Goal: Communication & Community: Answer question/provide support

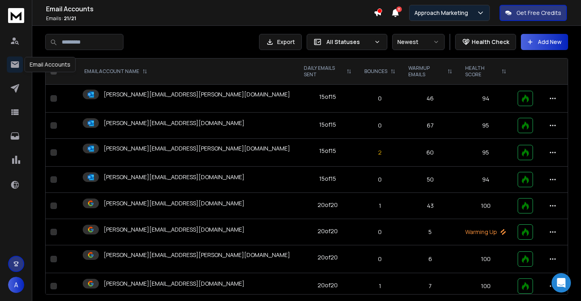
click at [450, 9] on p "Approach Marketing" at bounding box center [442, 13] width 57 height 8
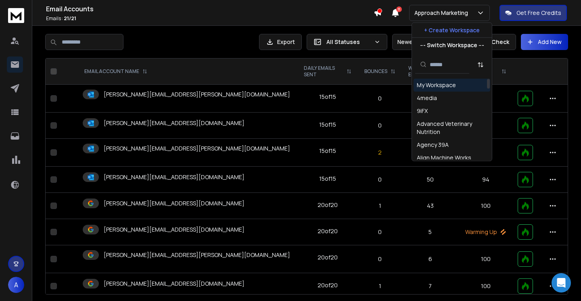
click at [427, 84] on div "My Workspace" at bounding box center [435, 85] width 39 height 8
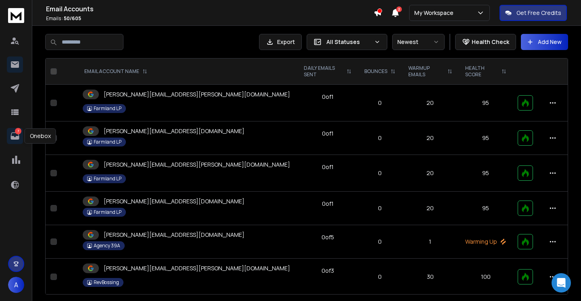
click at [16, 137] on icon at bounding box center [14, 135] width 8 height 7
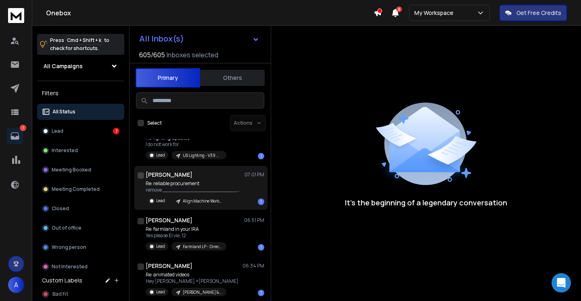
scroll to position [23, 0]
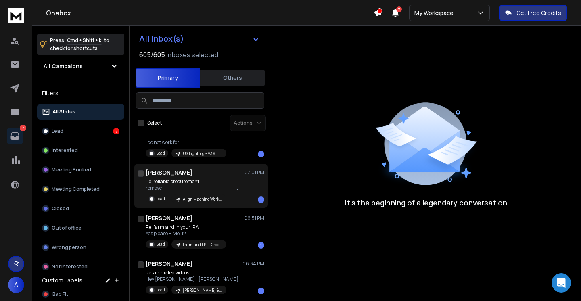
click at [194, 180] on p "Re: reliable procurement" at bounding box center [194, 181] width 97 height 6
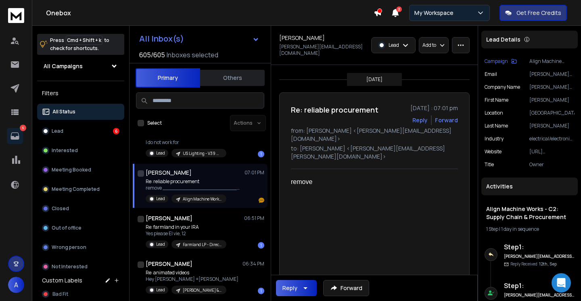
click at [450, 11] on p "My Workspace" at bounding box center [435, 13] width 42 height 8
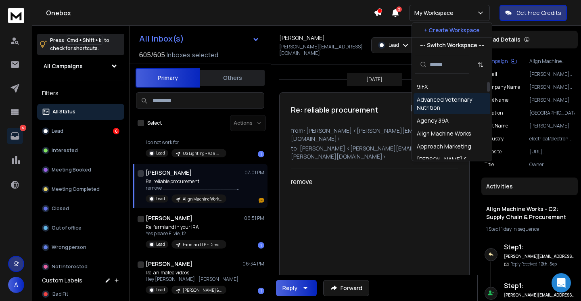
scroll to position [28, 0]
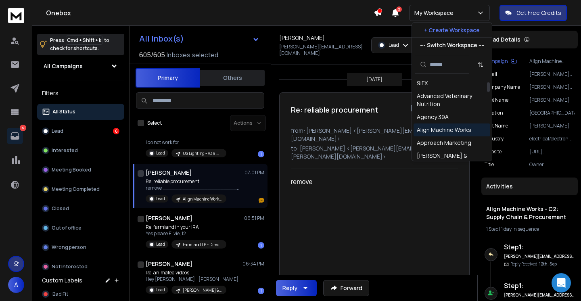
click at [437, 130] on div "Align Machine Works" at bounding box center [443, 130] width 54 height 8
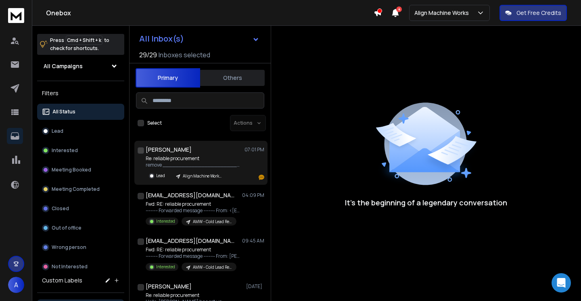
click at [173, 152] on h1 "[PERSON_NAME]" at bounding box center [169, 150] width 46 height 8
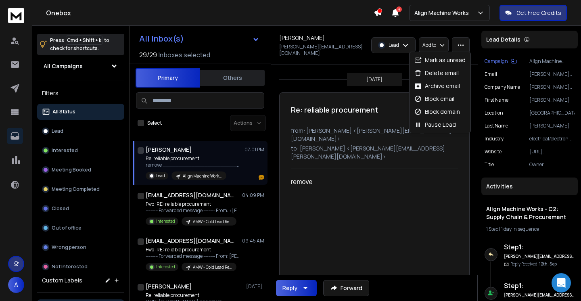
click at [463, 44] on icon "button" at bounding box center [461, 44] width 6 height 1
click at [443, 101] on div "Block email" at bounding box center [434, 99] width 40 height 8
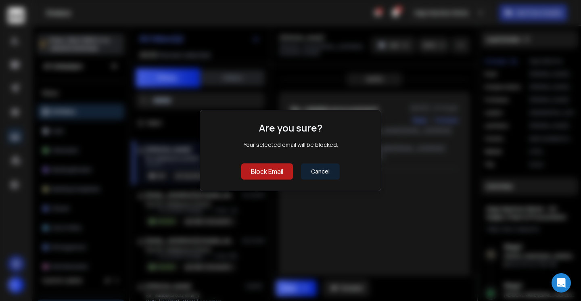
click at [277, 169] on button "Block Email" at bounding box center [267, 171] width 52 height 16
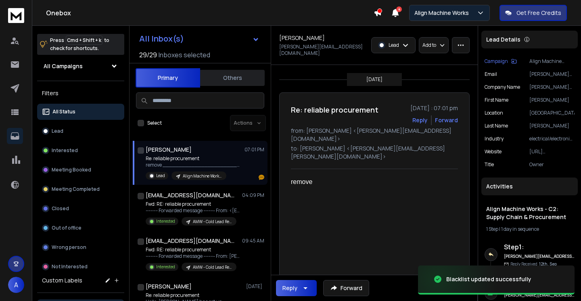
click at [436, 12] on p "Align Machine Works" at bounding box center [443, 13] width 58 height 8
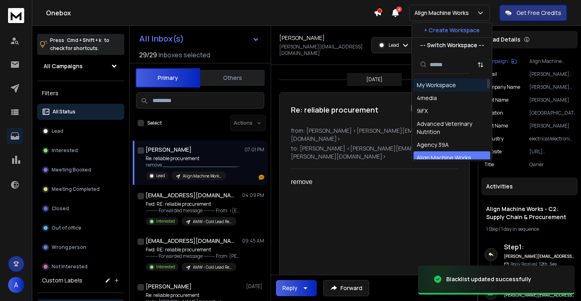
click at [434, 84] on div "My Workspace" at bounding box center [435, 85] width 39 height 8
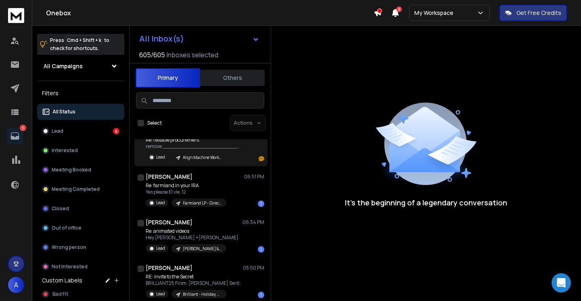
scroll to position [69, 0]
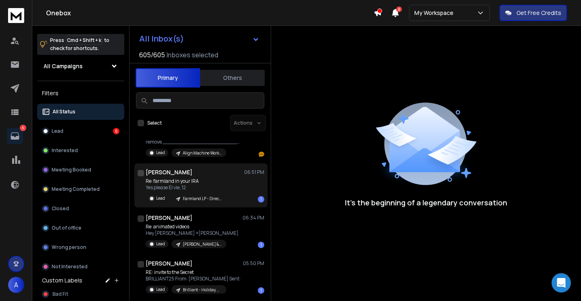
click at [189, 185] on p "Yes please El vie, 12" at bounding box center [186, 187] width 81 height 6
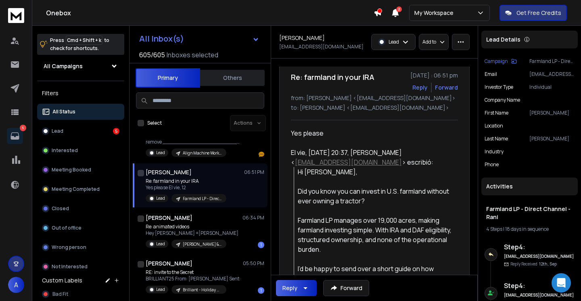
scroll to position [0, 0]
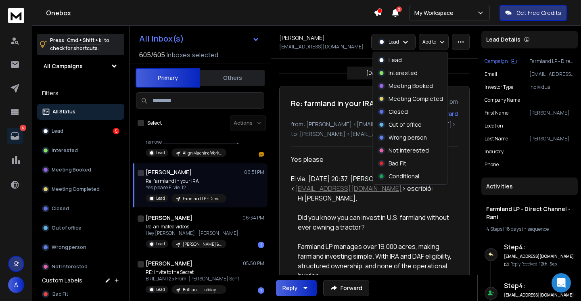
click at [396, 42] on p "Lead" at bounding box center [393, 42] width 10 height 6
click at [396, 74] on p "Interested" at bounding box center [402, 73] width 29 height 8
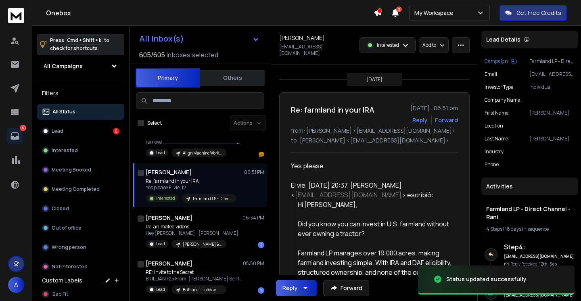
click at [458, 116] on div "Forward" at bounding box center [446, 120] width 23 height 8
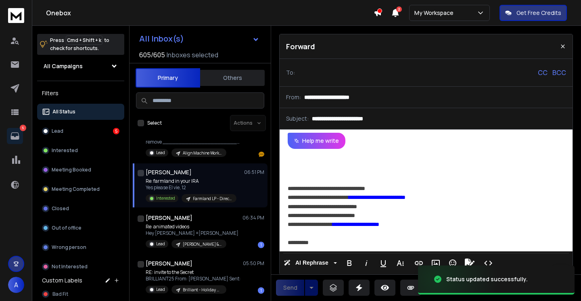
click at [310, 76] on input at bounding box center [326, 72] width 56 height 15
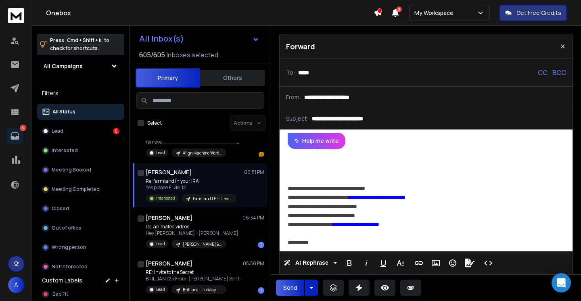
type input "**********"
click at [283, 288] on button "Send" at bounding box center [290, 287] width 28 height 16
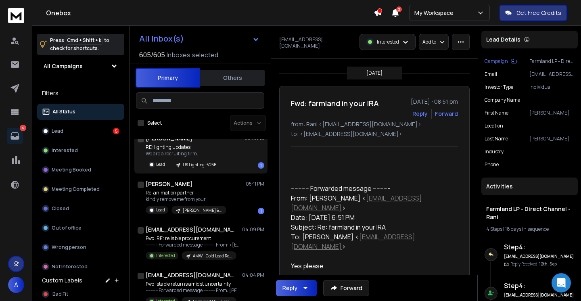
scroll to position [238, 0]
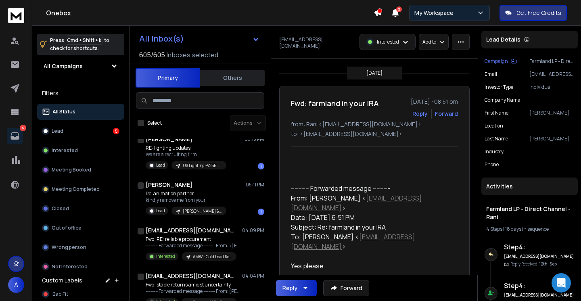
click at [453, 10] on p "My Workspace" at bounding box center [435, 13] width 42 height 8
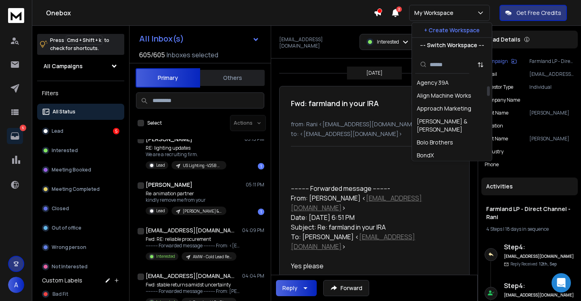
scroll to position [55, 0]
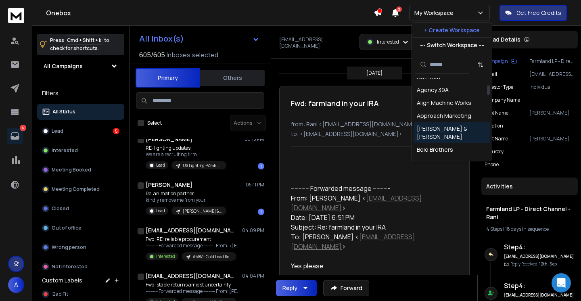
click at [431, 127] on div "[PERSON_NAME] & [PERSON_NAME]" at bounding box center [451, 133] width 70 height 16
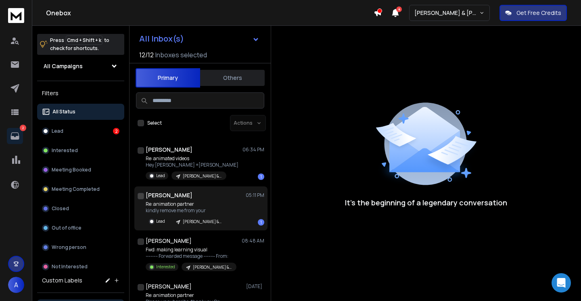
click at [194, 207] on p "kindly remove me from your" at bounding box center [186, 210] width 81 height 6
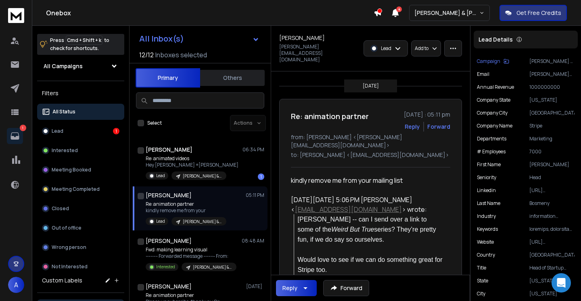
click at [456, 45] on icon "button" at bounding box center [452, 48] width 7 height 7
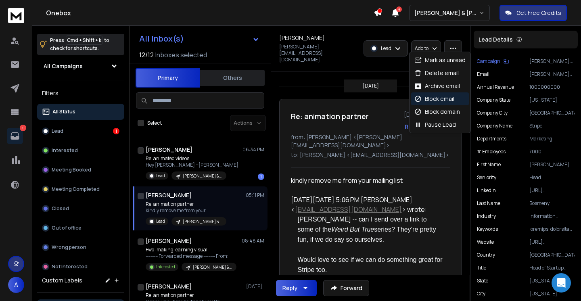
click at [444, 100] on div "Block email" at bounding box center [434, 99] width 40 height 8
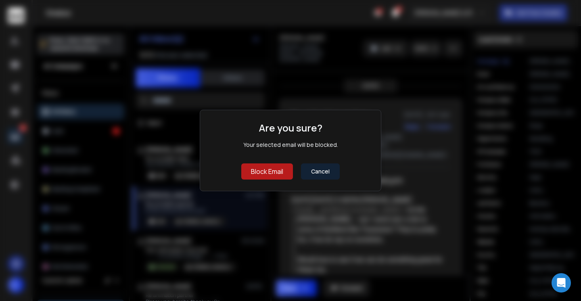
click at [269, 171] on button "Block Email" at bounding box center [267, 171] width 52 height 16
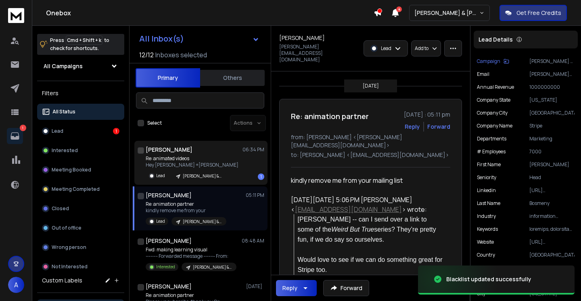
click at [188, 160] on p "Re: animated videos" at bounding box center [192, 158] width 93 height 6
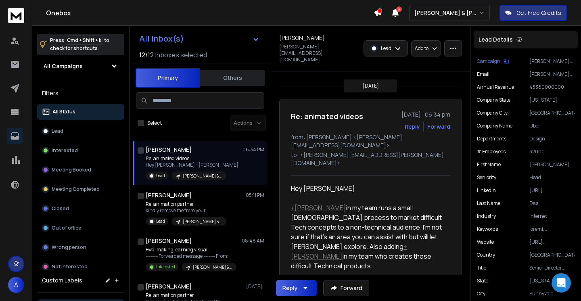
click at [389, 45] on p "Lead" at bounding box center [386, 48] width 10 height 6
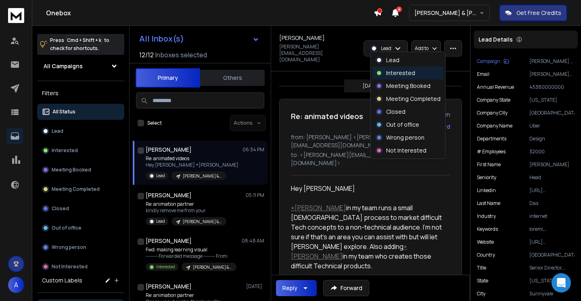
click at [391, 72] on p "Interested" at bounding box center [400, 73] width 29 height 8
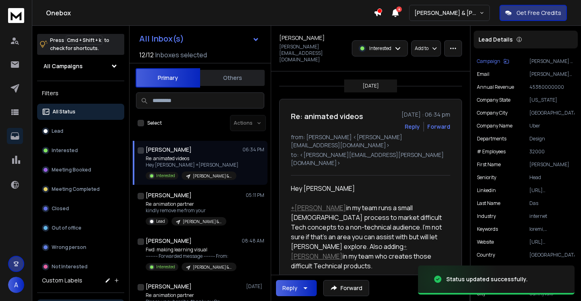
click at [440, 123] on div "Forward" at bounding box center [438, 127] width 23 height 8
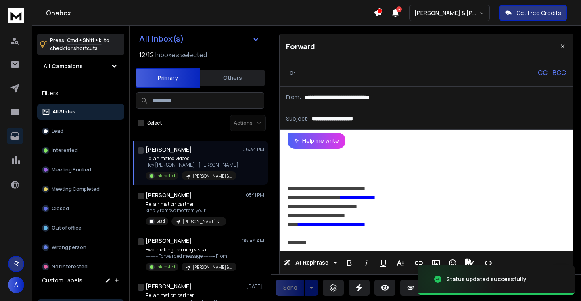
click at [314, 75] on input at bounding box center [326, 72] width 56 height 15
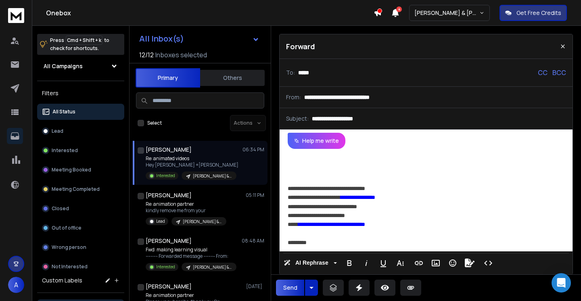
type input "**********"
click at [285, 287] on button "Send" at bounding box center [290, 287] width 28 height 16
